Goal: Navigation & Orientation: Understand site structure

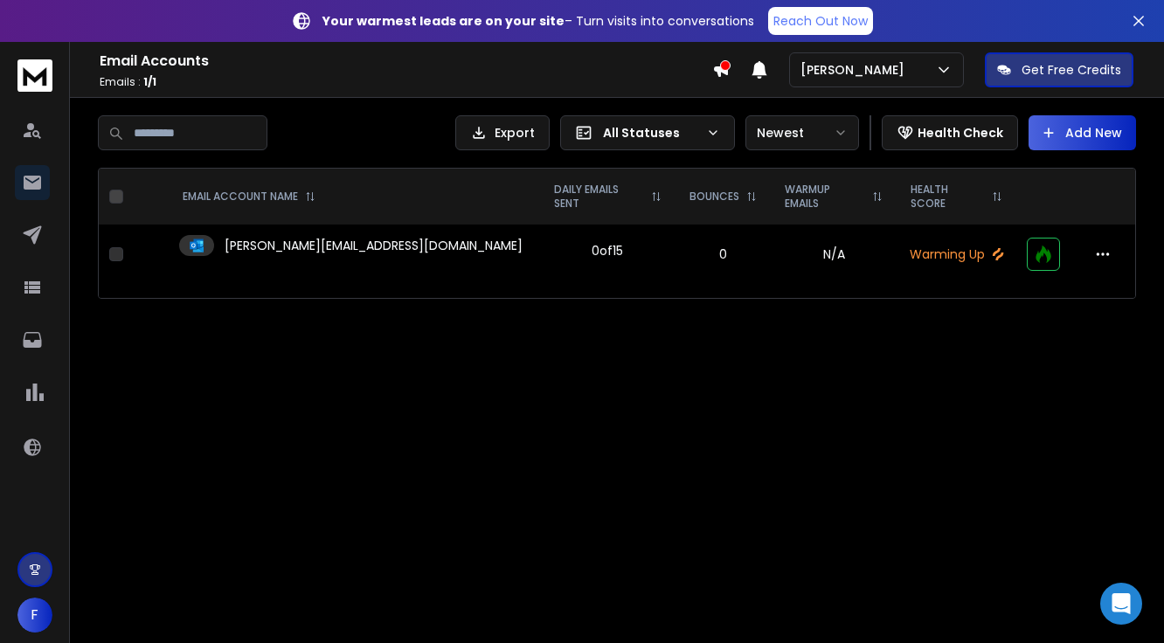
click at [491, 440] on div "Your warmest leads are on your site – Turn visits into conversations Reach Out …" at bounding box center [582, 321] width 1164 height 643
click at [1108, 254] on button at bounding box center [1103, 254] width 44 height 30
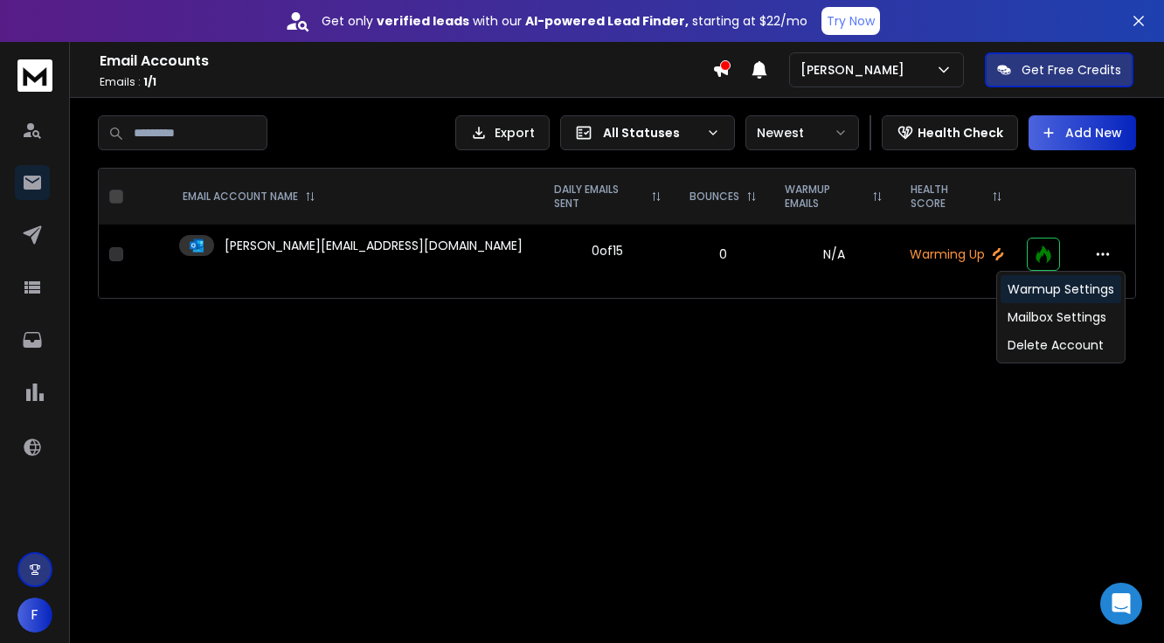
click at [1078, 294] on div "Warmup Settings" at bounding box center [1060, 289] width 121 height 28
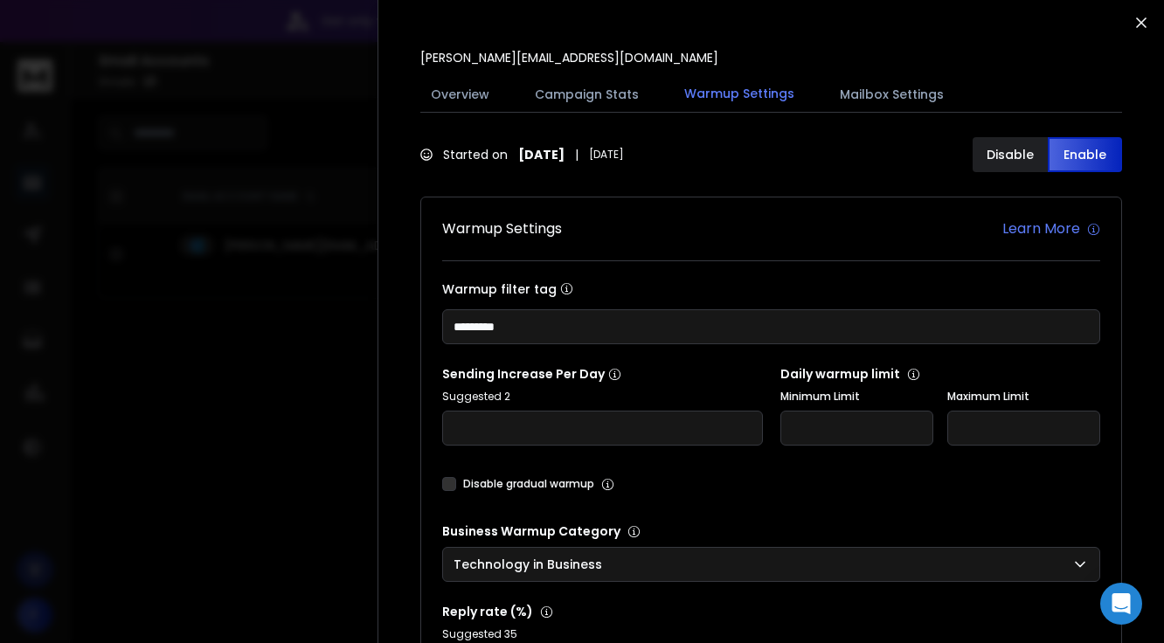
click at [1139, 21] on icon "button" at bounding box center [1140, 22] width 17 height 17
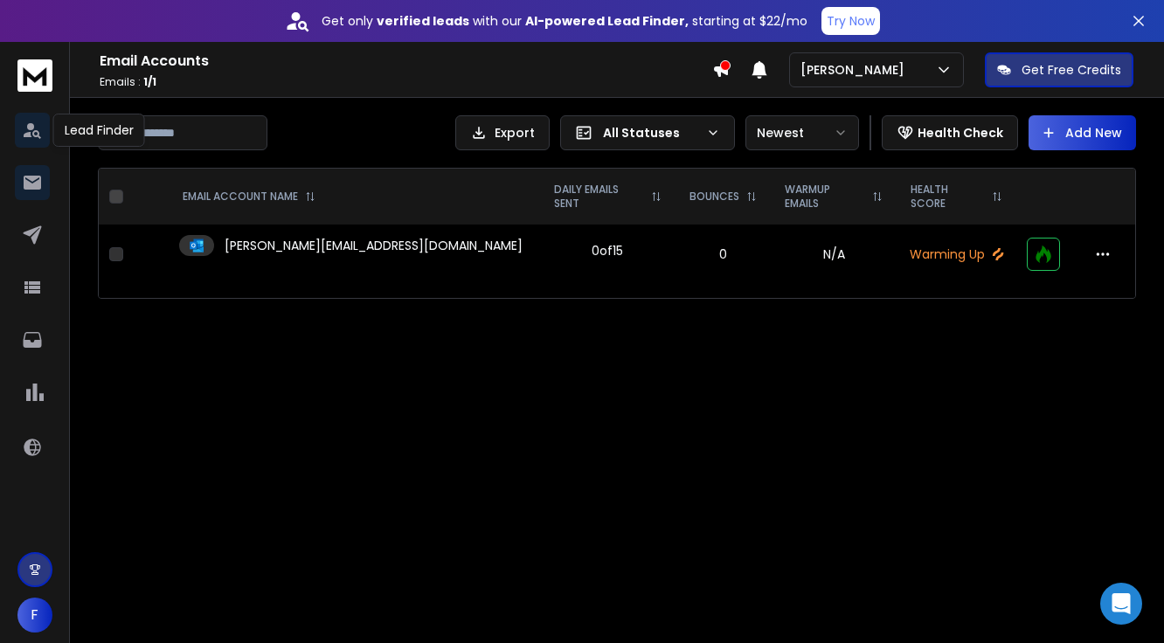
click at [33, 142] on link at bounding box center [32, 130] width 35 height 35
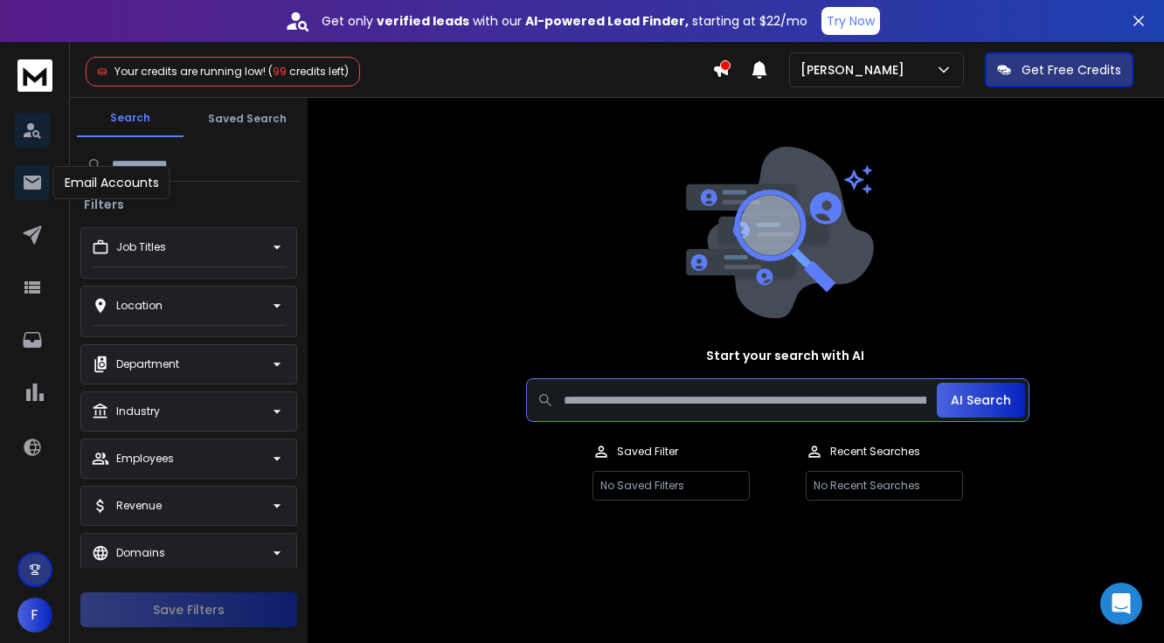
click at [39, 193] on link at bounding box center [32, 182] width 35 height 35
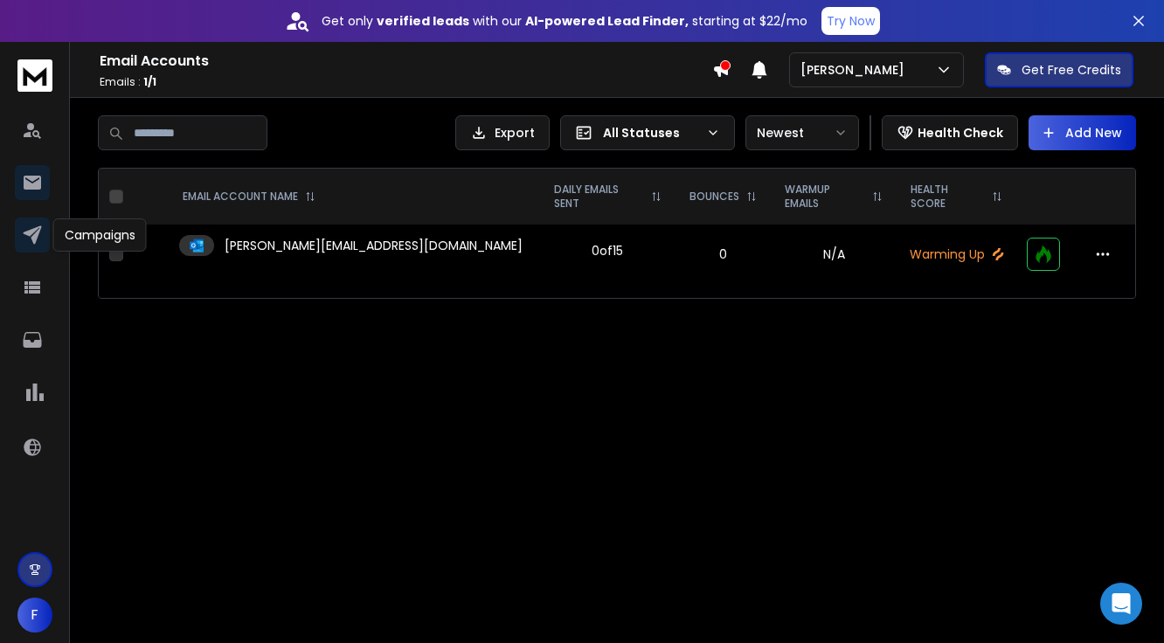
click at [31, 225] on icon at bounding box center [32, 235] width 21 height 21
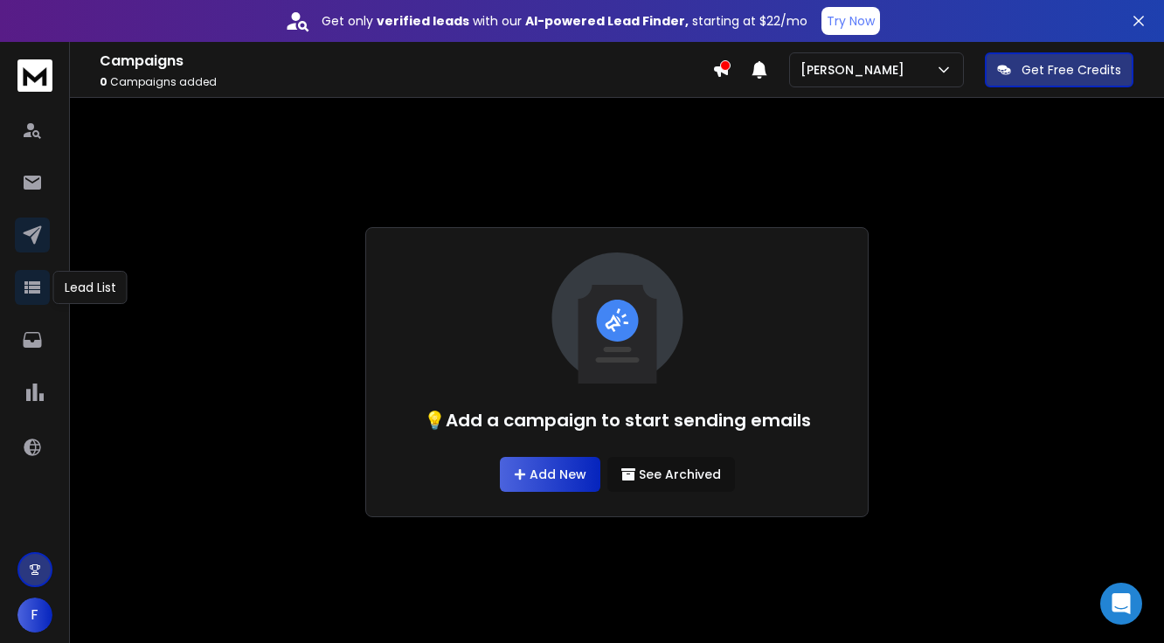
click at [39, 301] on link at bounding box center [32, 287] width 35 height 35
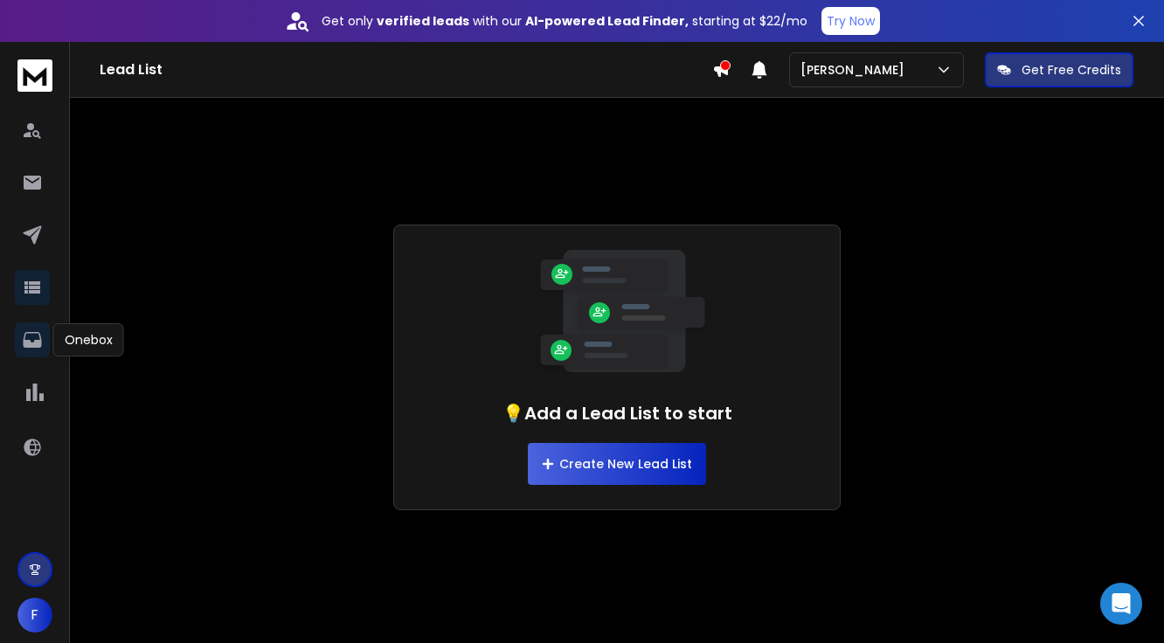
click at [28, 341] on icon at bounding box center [32, 340] width 18 height 16
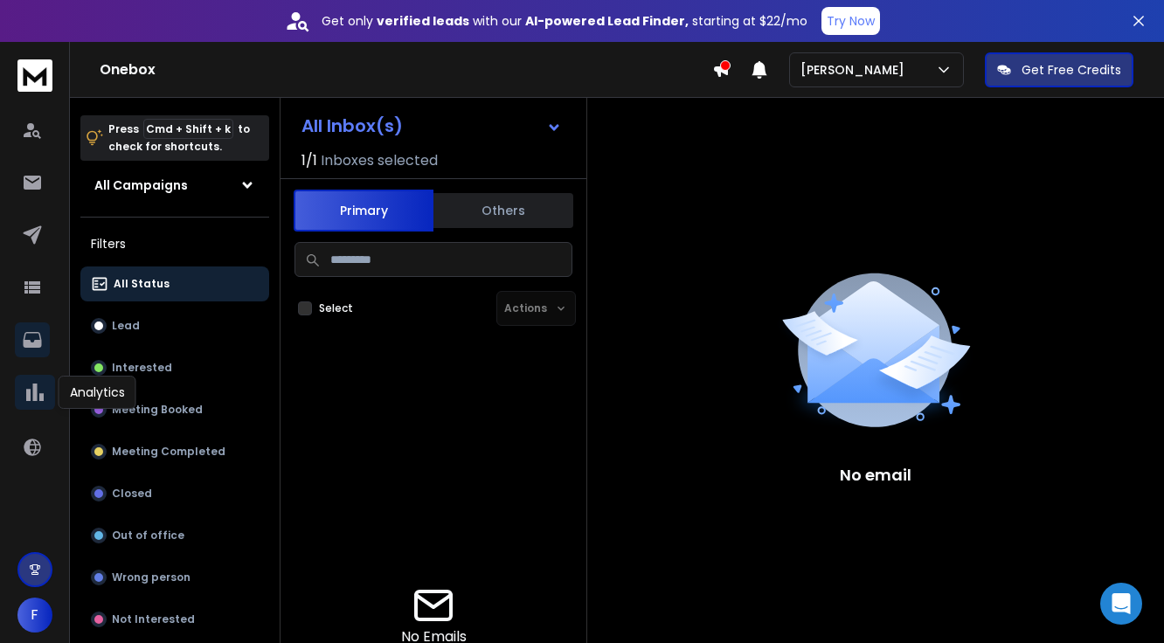
click at [16, 389] on link at bounding box center [35, 392] width 40 height 40
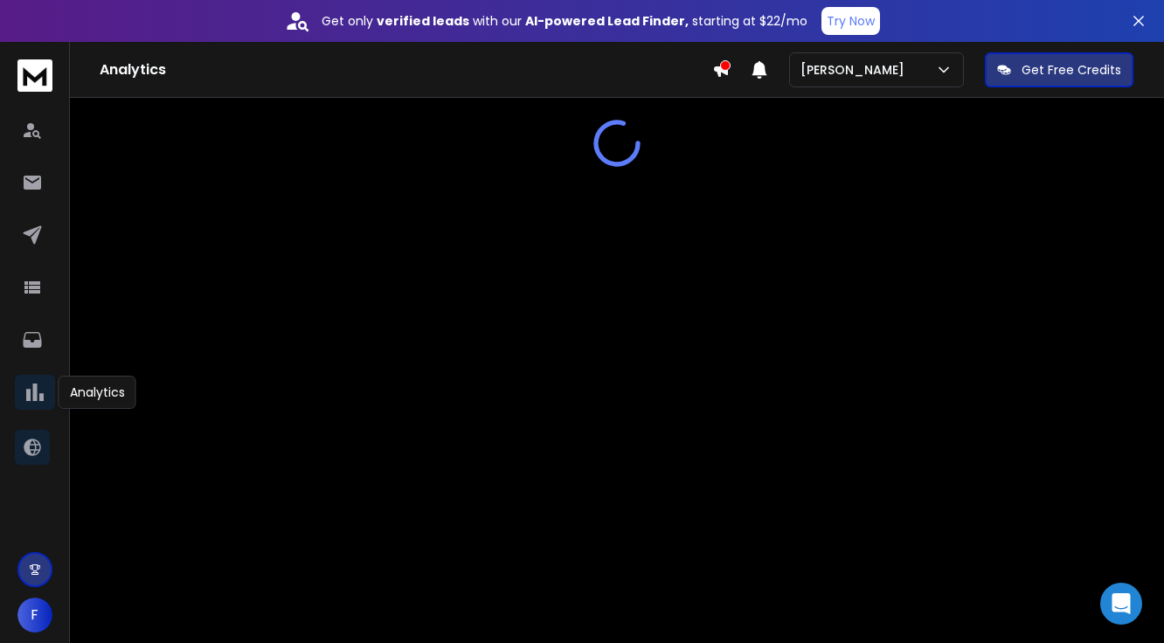
click at [17, 433] on link at bounding box center [32, 447] width 35 height 35
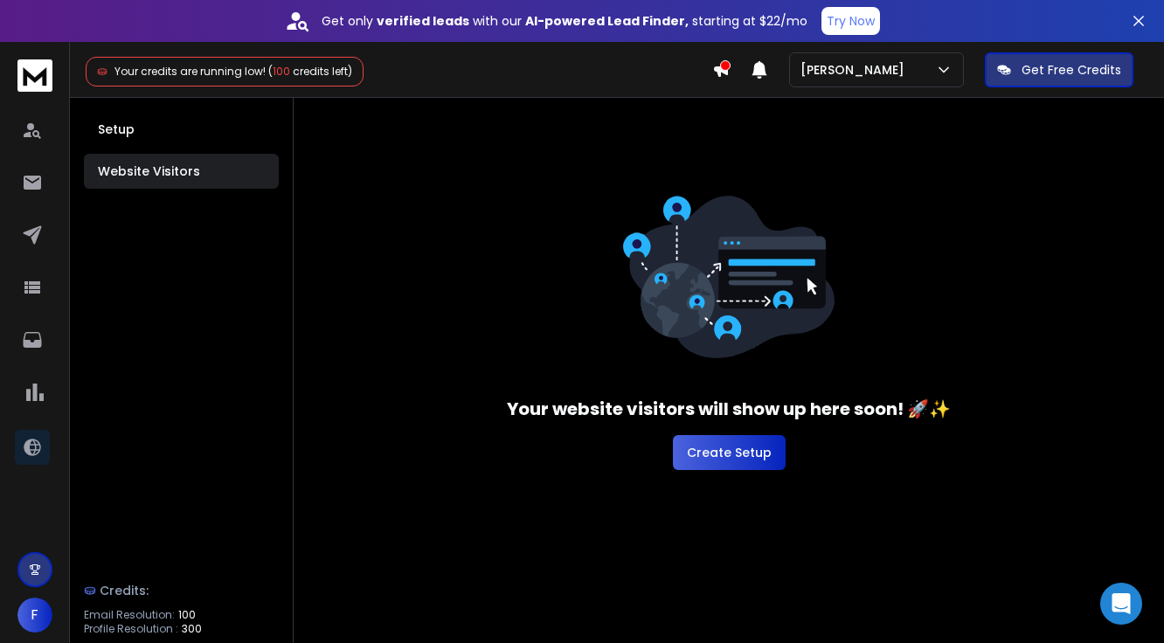
click at [855, 27] on p "Try Now" at bounding box center [851, 20] width 48 height 17
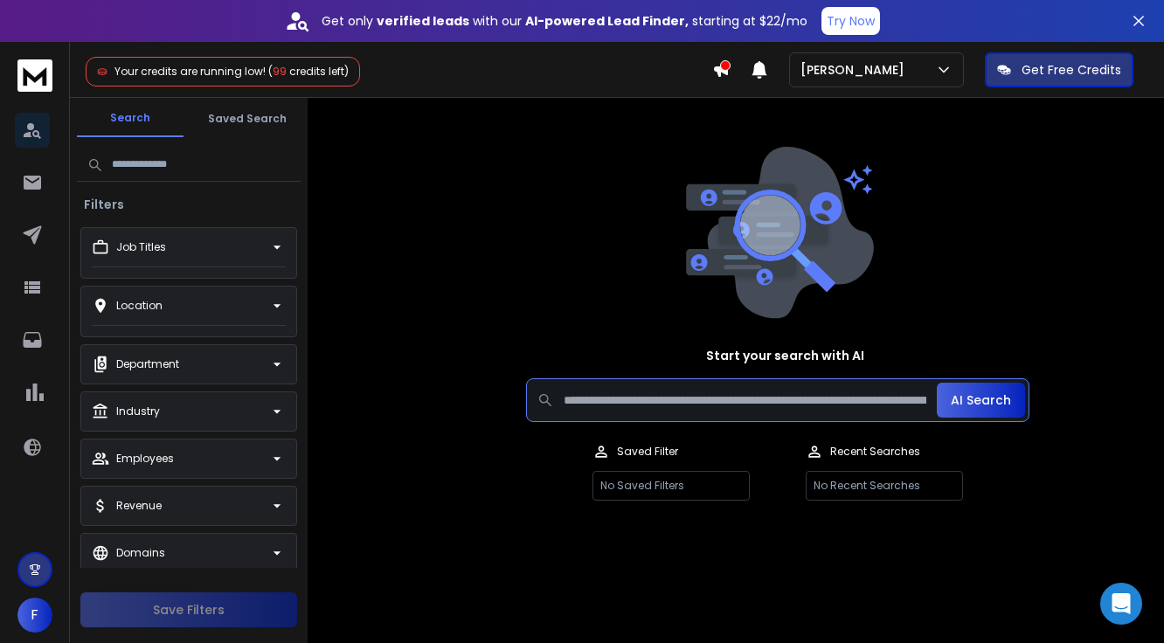
click at [1140, 29] on div at bounding box center [1139, 21] width 16 height 42
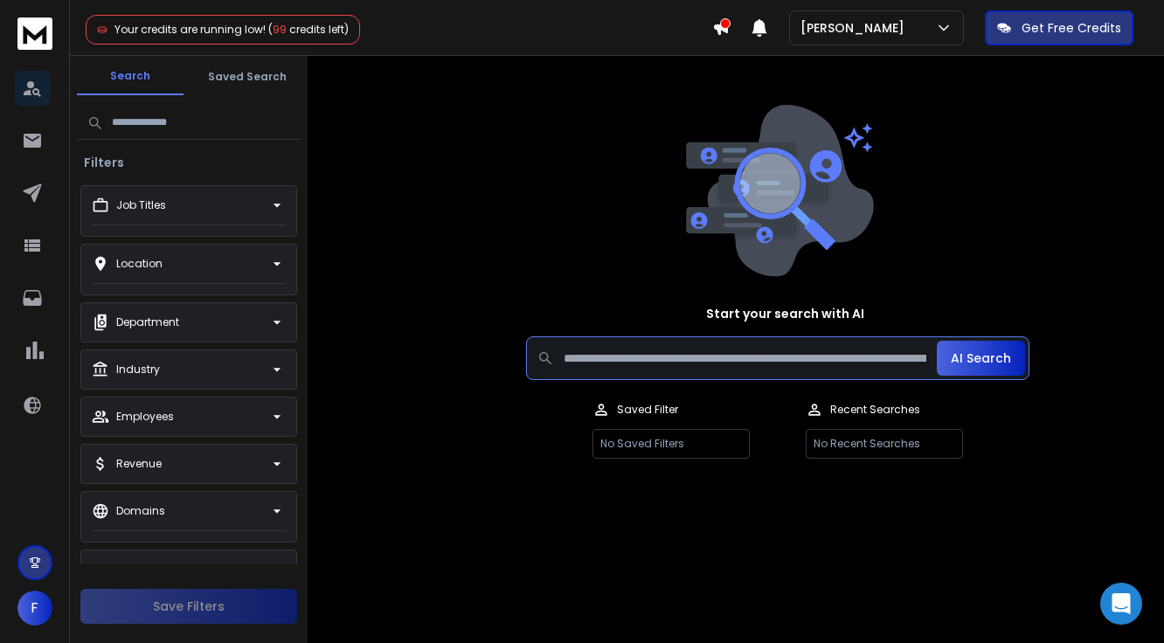
click at [39, 31] on img at bounding box center [34, 33] width 35 height 32
